Goal: Task Accomplishment & Management: Manage account settings

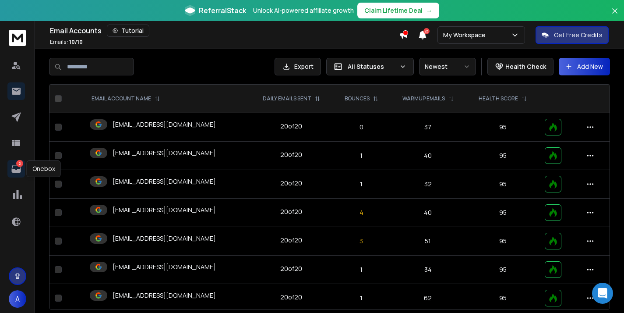
click at [11, 169] on icon at bounding box center [16, 168] width 11 height 11
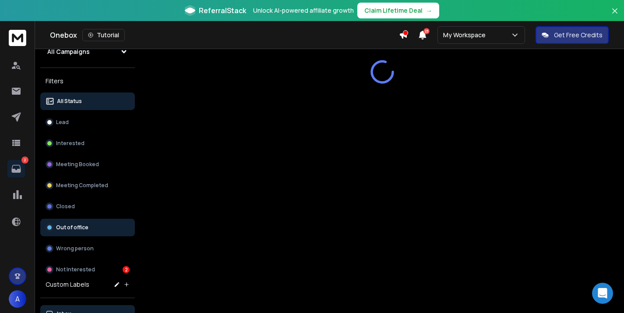
scroll to position [45, 0]
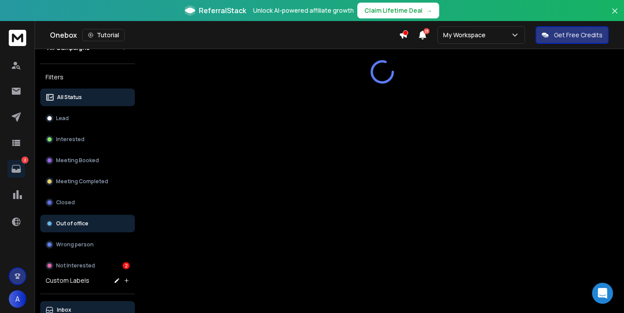
click at [73, 264] on p "Not Interested" at bounding box center [75, 265] width 39 height 7
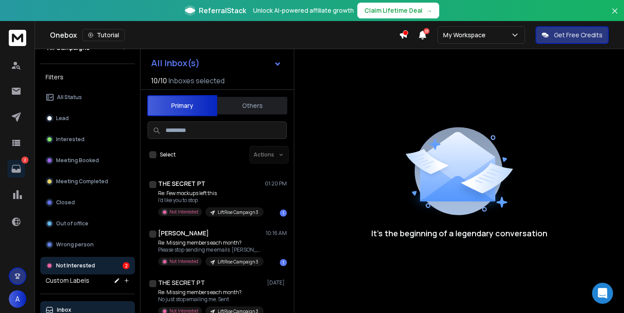
click at [332, 119] on div "It’s the beginning of a legendary conversation" at bounding box center [459, 182] width 330 height 266
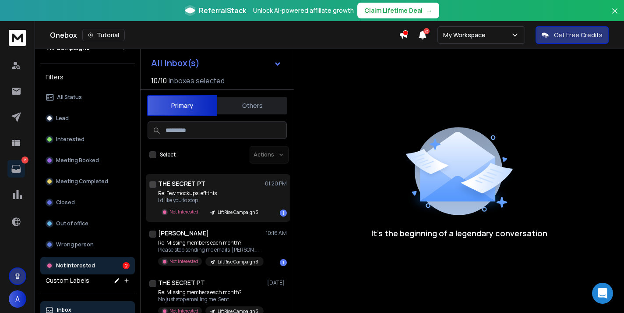
click at [214, 197] on p "I'd like you to stop" at bounding box center [210, 200] width 105 height 7
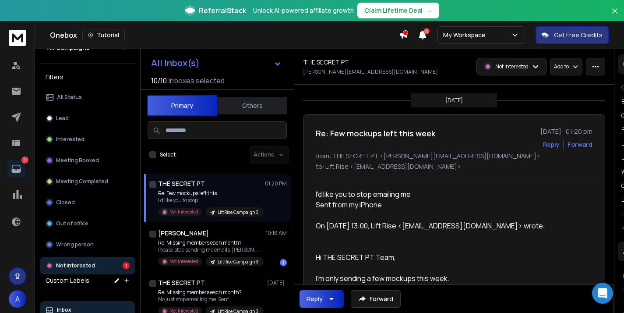
click at [443, 61] on div "THE SECRET PT THE SECRET PT [PERSON_NAME][EMAIL_ADDRESS][DOMAIN_NAME]" at bounding box center [377, 67] width 148 height 18
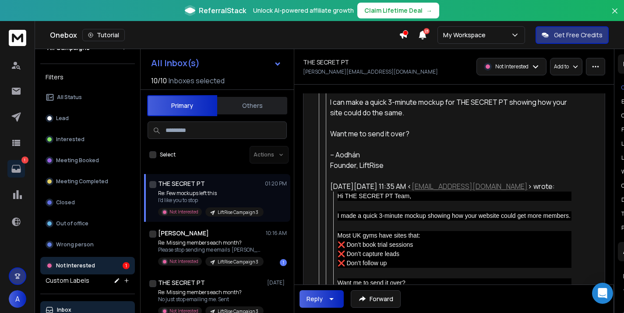
scroll to position [0, 0]
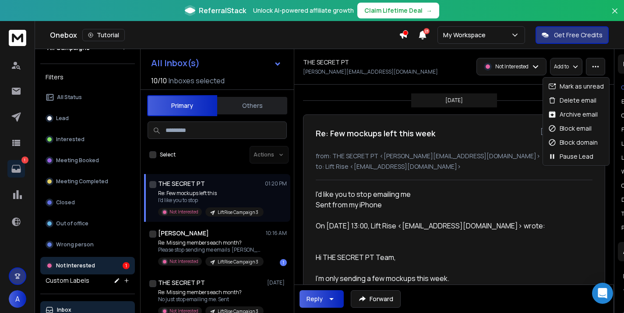
click at [598, 67] on icon "button" at bounding box center [595, 67] width 8 height 8
click at [581, 160] on div "Pause Lead" at bounding box center [570, 156] width 45 height 9
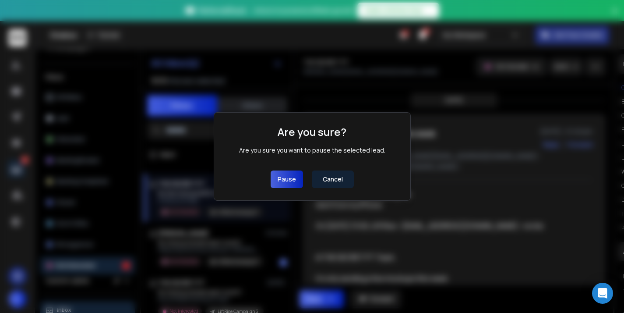
click at [291, 176] on button "Pause" at bounding box center [287, 179] width 32 height 18
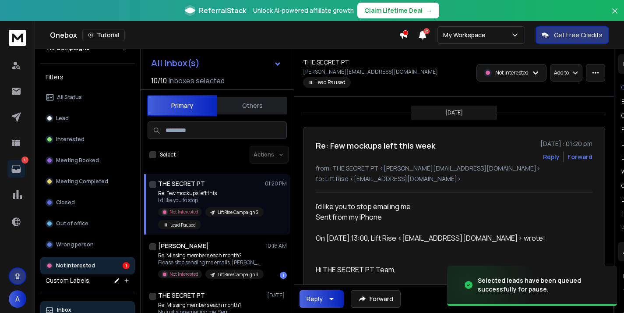
click at [360, 170] on p "from: THE SECRET PT <[PERSON_NAME][EMAIL_ADDRESS][DOMAIN_NAME]>" at bounding box center [454, 168] width 277 height 9
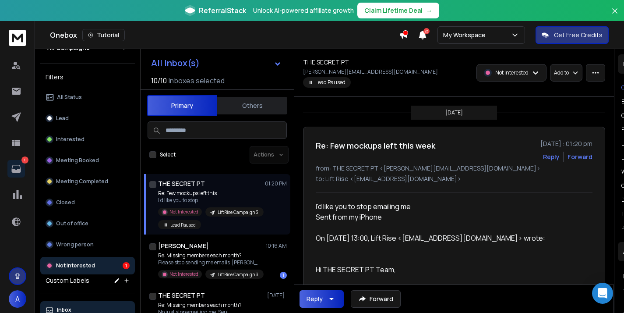
click at [601, 76] on button "button" at bounding box center [595, 73] width 19 height 18
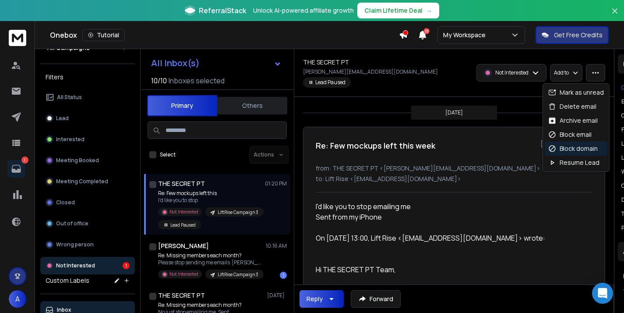
click at [574, 146] on div "Block domain" at bounding box center [572, 148] width 49 height 9
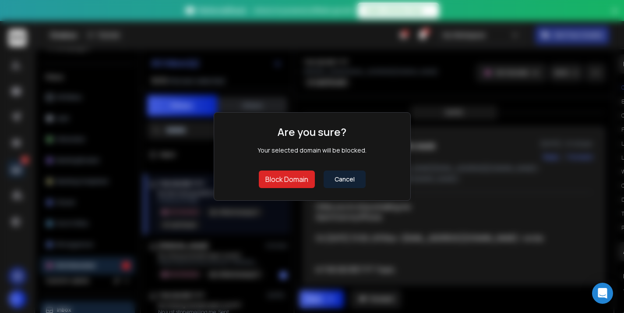
click at [355, 179] on button "Cancel" at bounding box center [345, 179] width 42 height 18
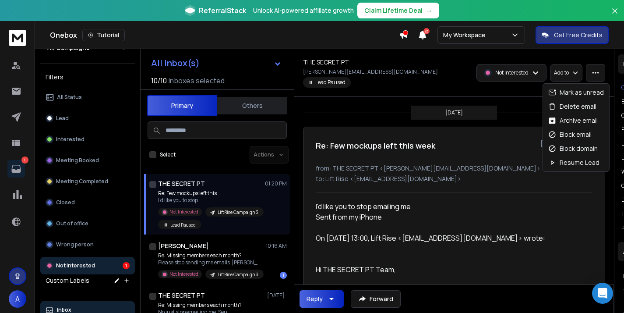
click at [604, 69] on button "button" at bounding box center [595, 73] width 19 height 18
click at [581, 75] on div "Add to" at bounding box center [566, 72] width 32 height 17
click at [569, 164] on div "Mark as unread Delete email Archive email Block email Block domain Resume Lead" at bounding box center [575, 127] width 67 height 88
click at [570, 149] on div "Block domain" at bounding box center [572, 148] width 49 height 9
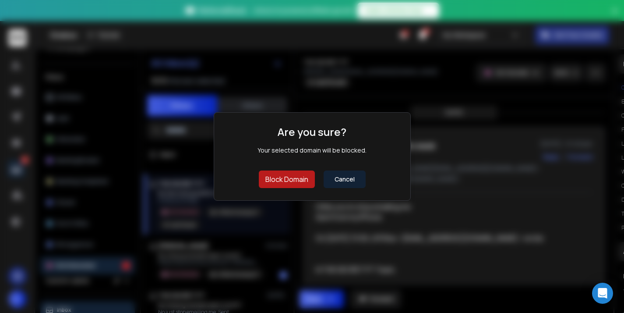
click at [277, 184] on button "Block Domain" at bounding box center [287, 179] width 56 height 18
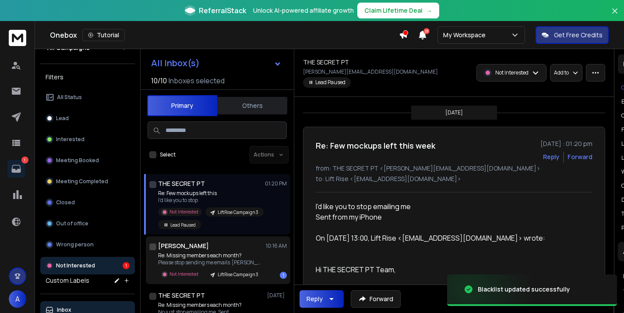
click at [223, 255] on p "Re: Missing members each month?" at bounding box center [210, 255] width 105 height 7
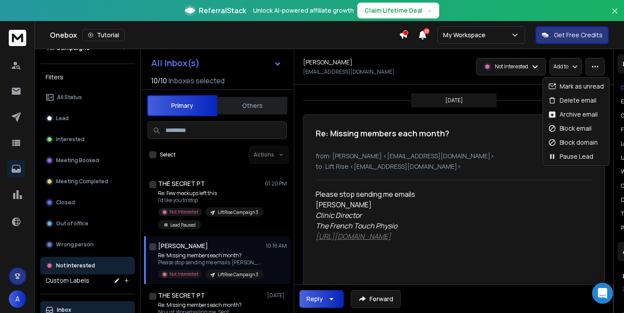
click at [594, 65] on icon "button" at bounding box center [595, 67] width 8 height 8
click at [563, 141] on div "Block domain" at bounding box center [572, 142] width 49 height 9
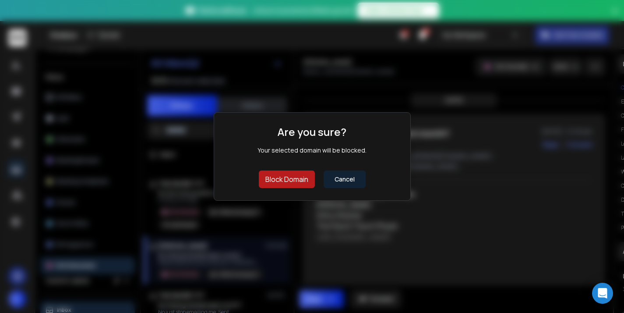
click at [298, 178] on button "Block Domain" at bounding box center [287, 179] width 56 height 18
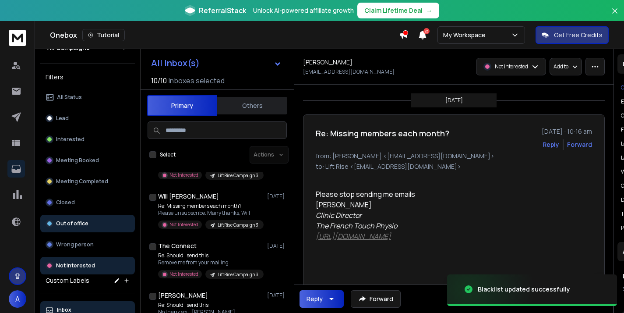
scroll to position [200, 0]
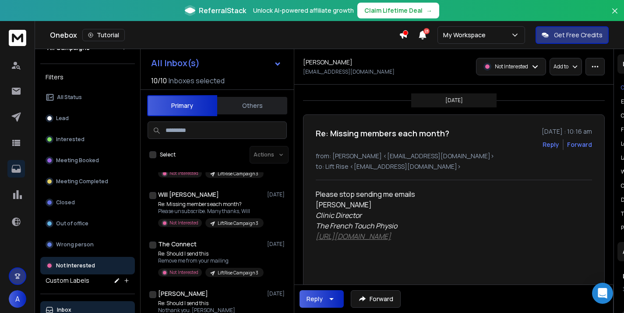
click at [599, 66] on icon "button" at bounding box center [595, 67] width 8 height 8
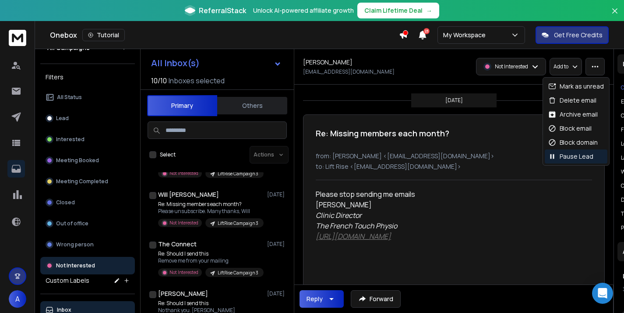
click at [582, 155] on div "Pause Lead" at bounding box center [570, 156] width 45 height 9
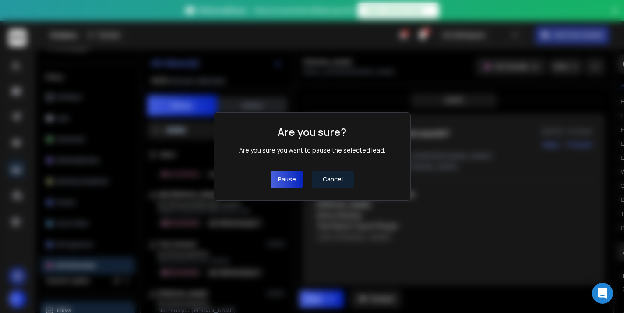
click at [284, 179] on button "Pause" at bounding box center [287, 179] width 32 height 18
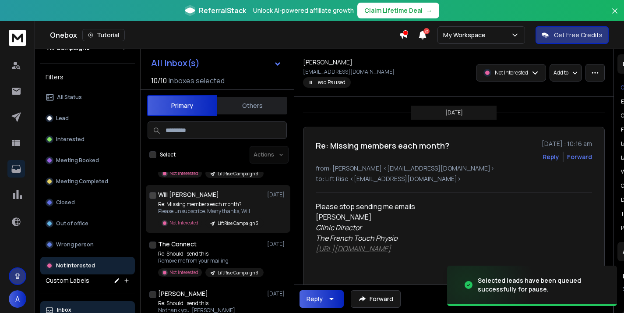
scroll to position [0, 0]
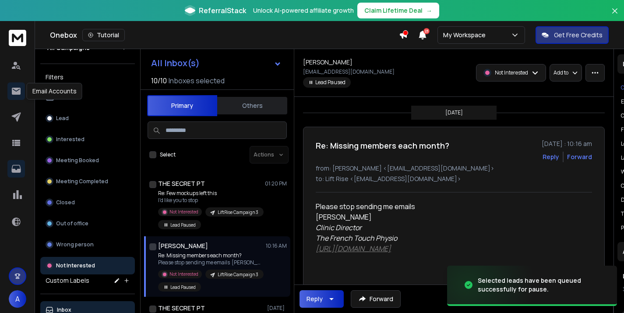
click at [16, 95] on icon at bounding box center [16, 91] width 11 height 11
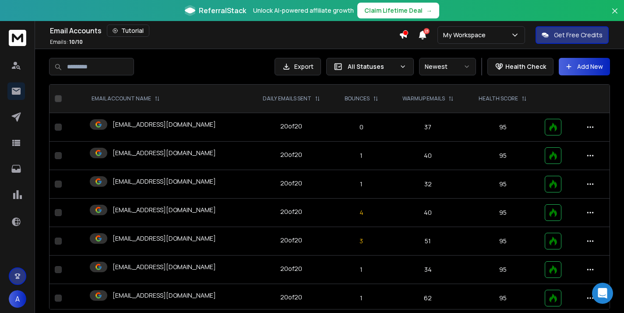
scroll to position [95, 0]
